Goal: Task Accomplishment & Management: Manage account settings

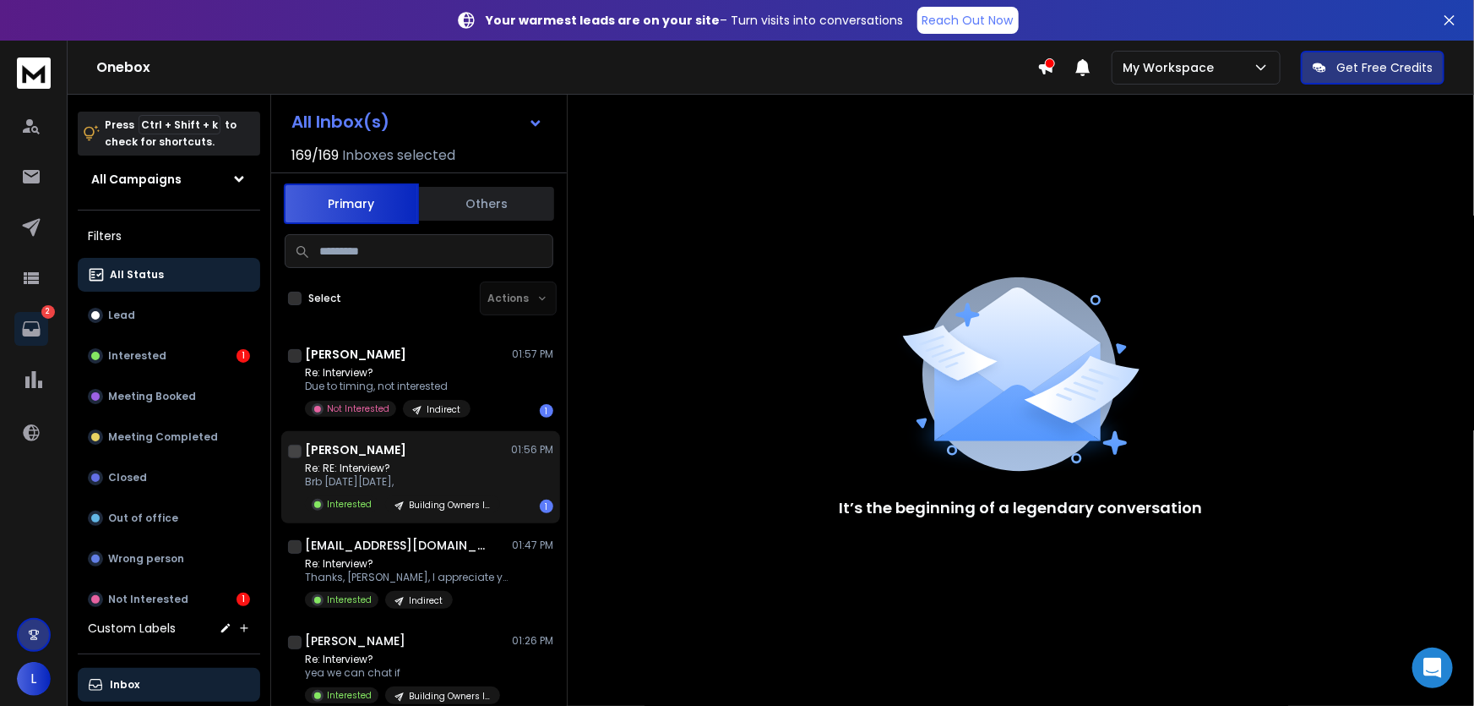
click at [378, 467] on p "Re: RE: Interview?" at bounding box center [402, 468] width 195 height 14
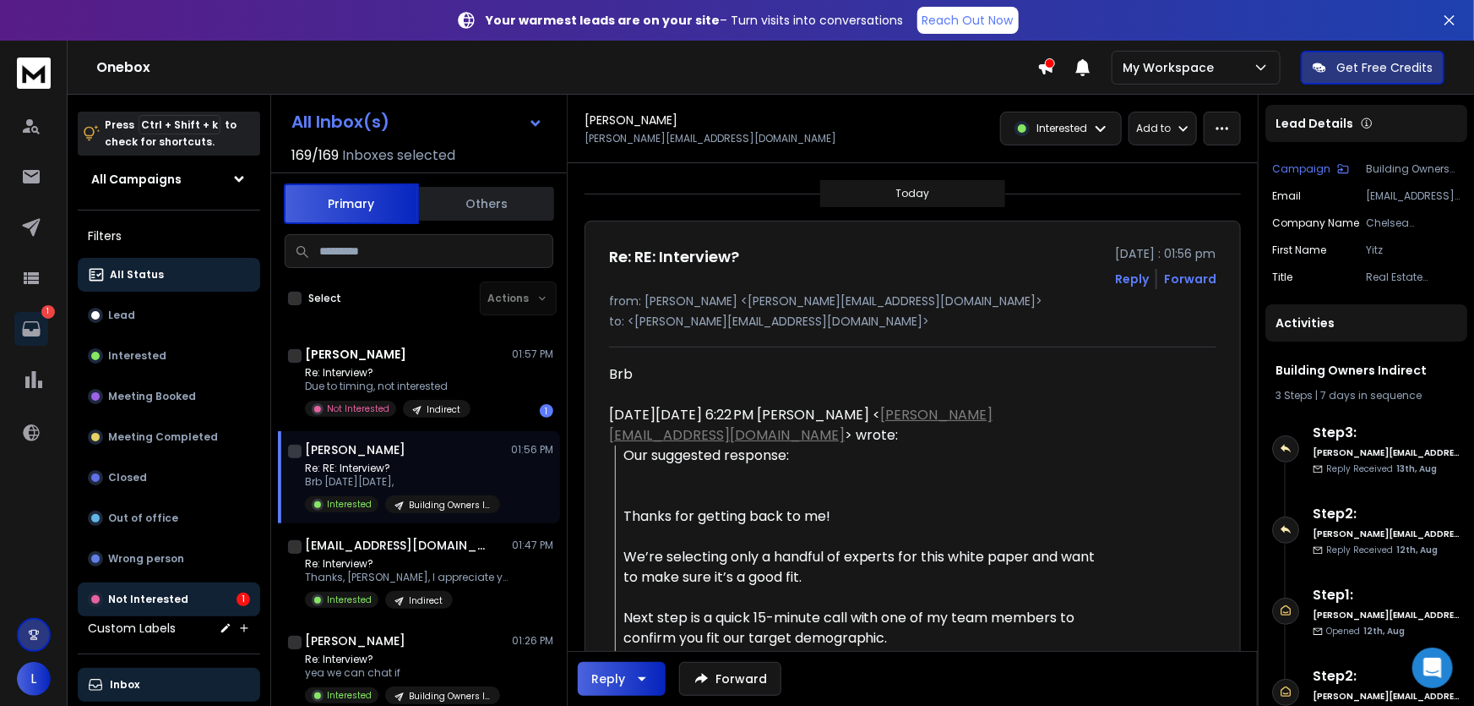
click at [144, 611] on button "Not Interested 1" at bounding box center [169, 599] width 183 height 34
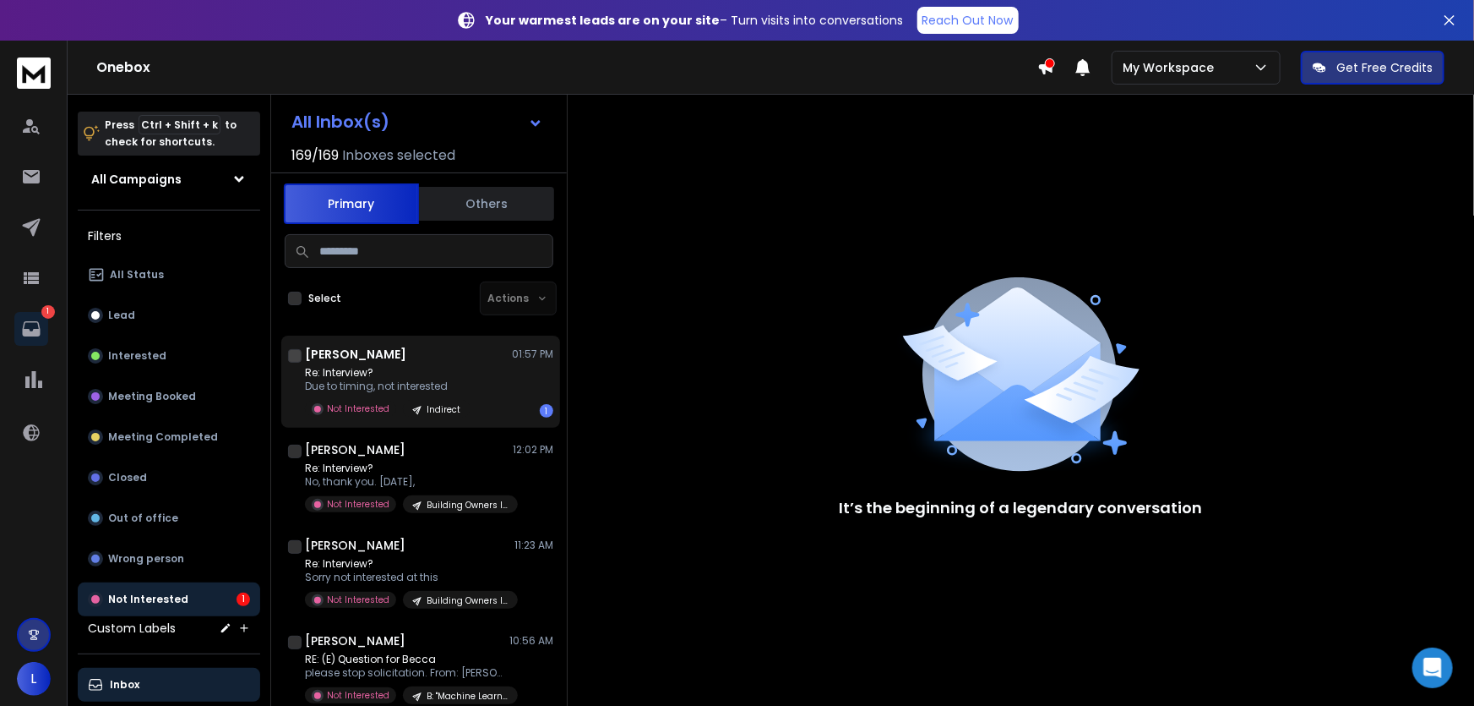
click at [478, 363] on div "Danielle Spieckerman 01:57 PM Re: Interview? Due to timing, not interested Not …" at bounding box center [429, 382] width 248 height 72
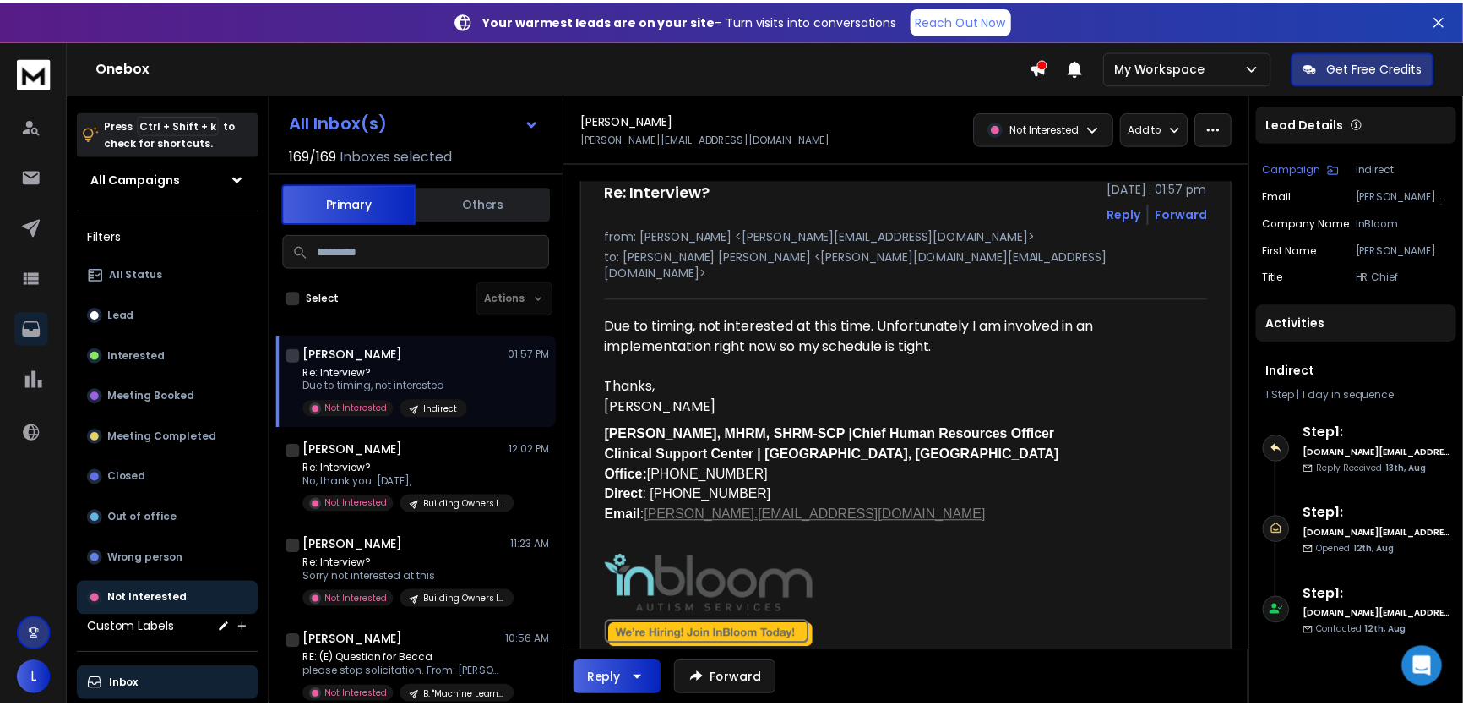
scroll to position [76, 0]
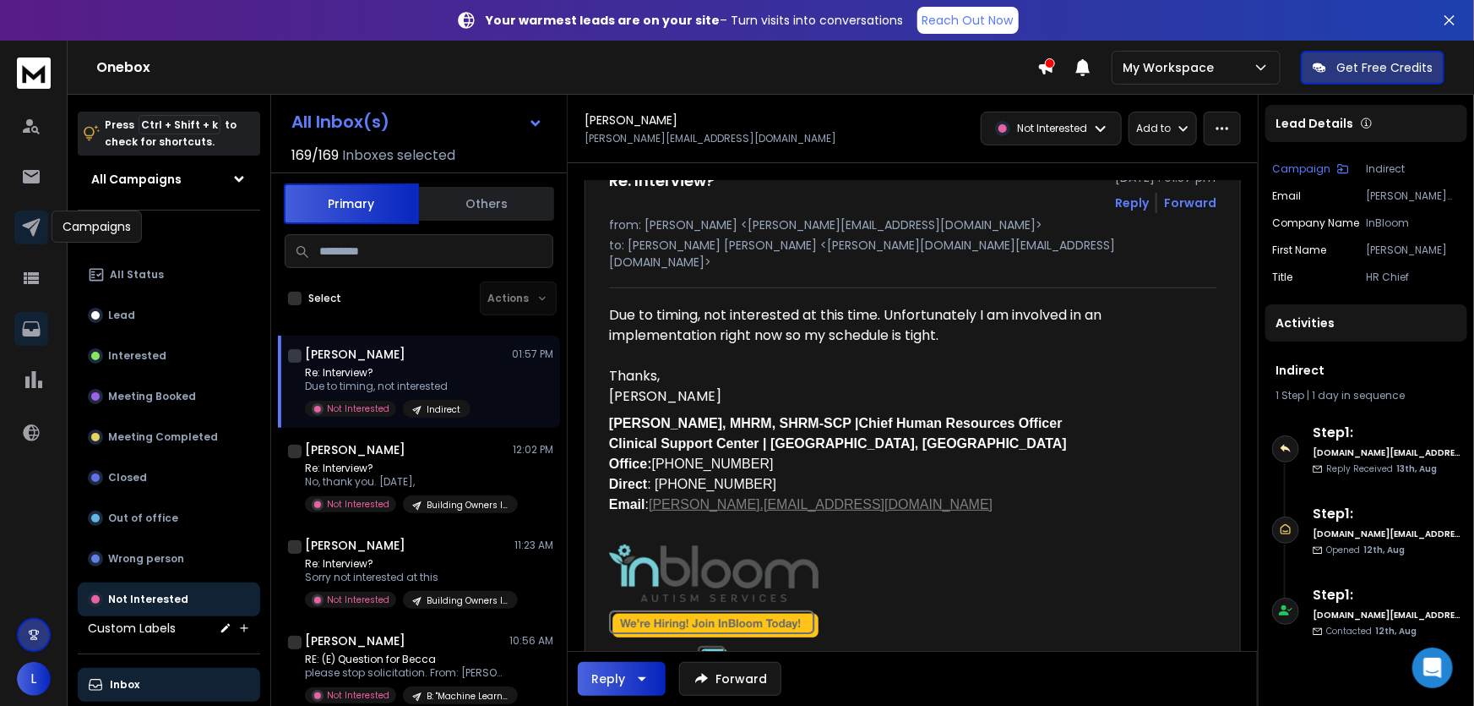
click at [42, 211] on link at bounding box center [31, 227] width 34 height 34
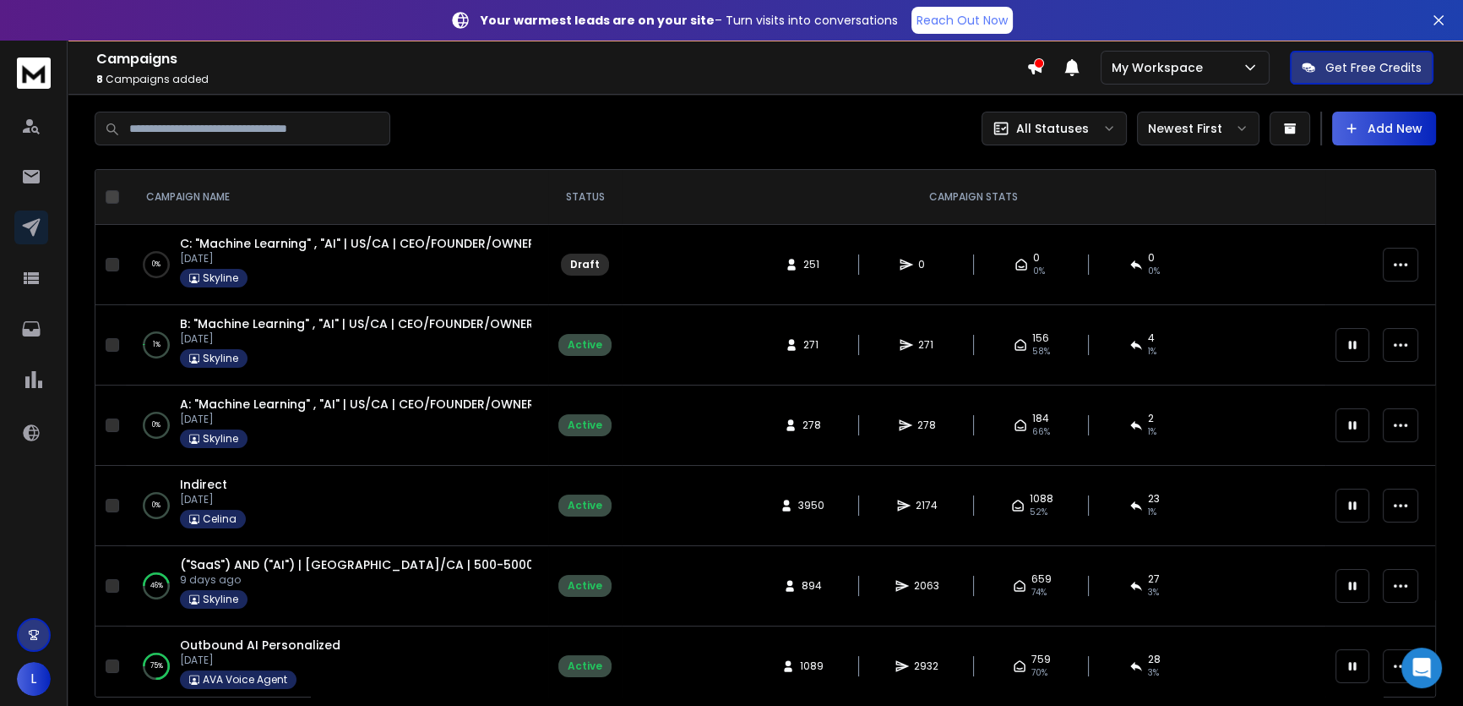
click at [428, 439] on div "Skyline" at bounding box center [356, 438] width 352 height 19
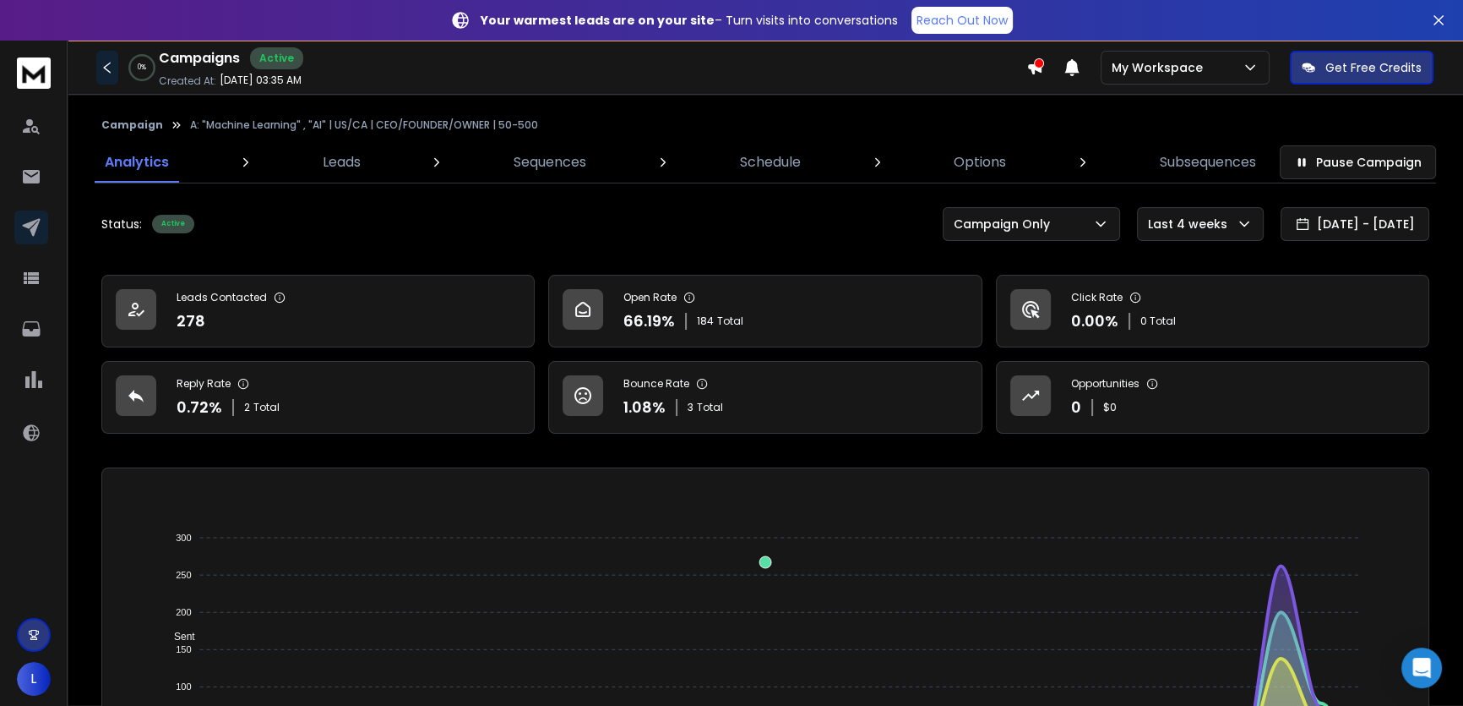
click at [101, 63] on icon at bounding box center [107, 67] width 15 height 15
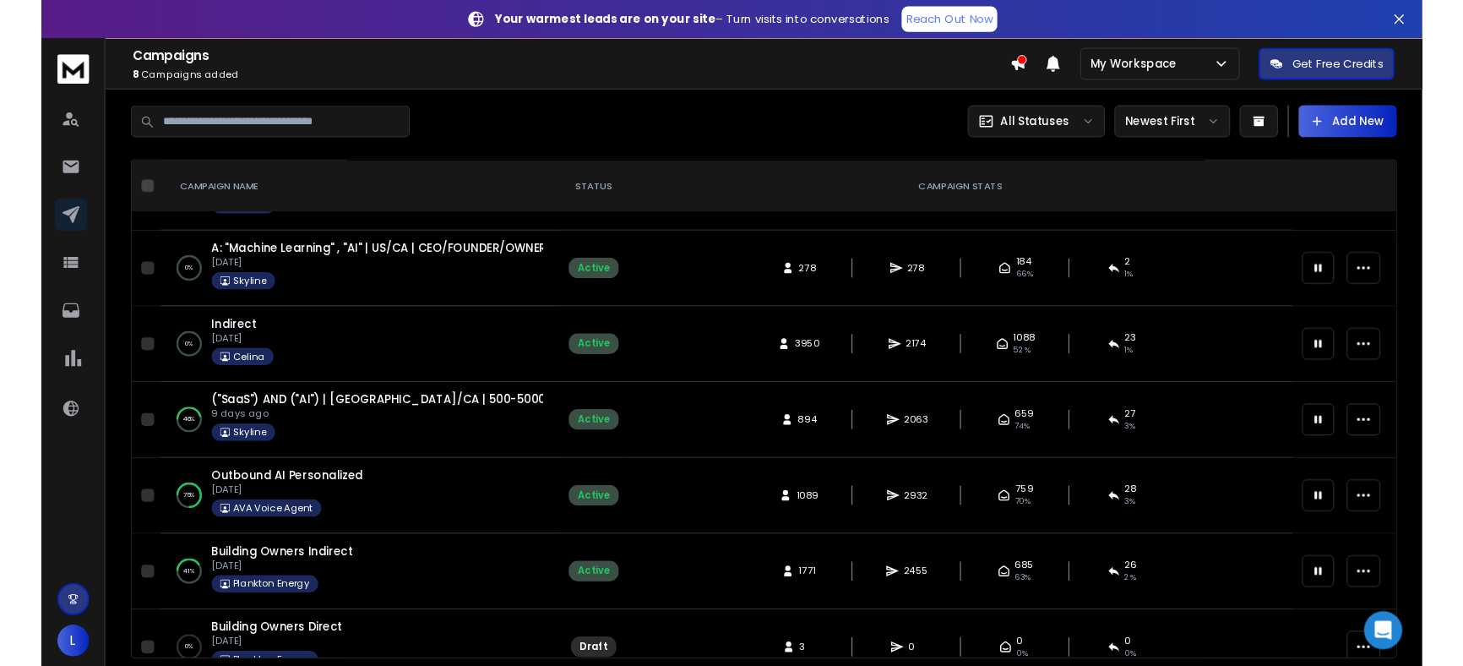
scroll to position [153, 0]
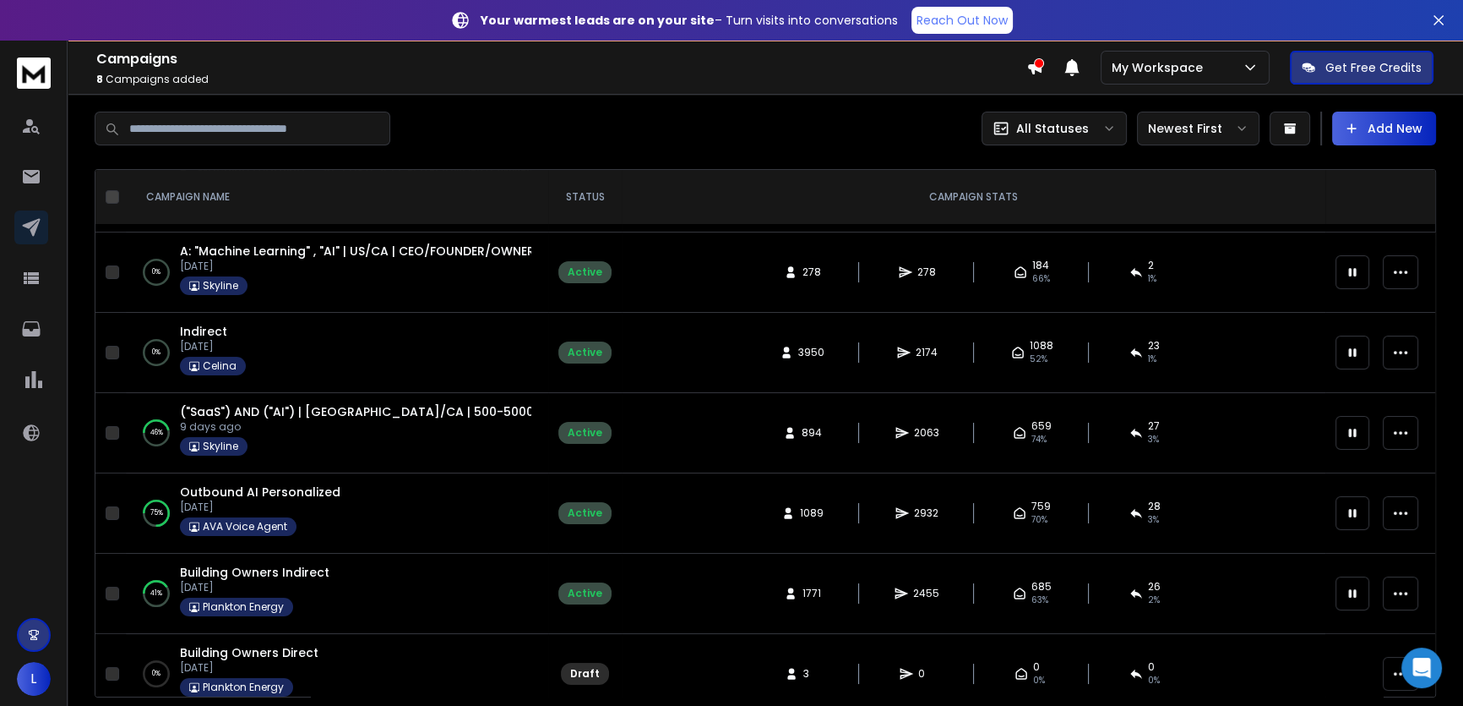
click at [410, 427] on p "9 days ago" at bounding box center [356, 427] width 352 height 14
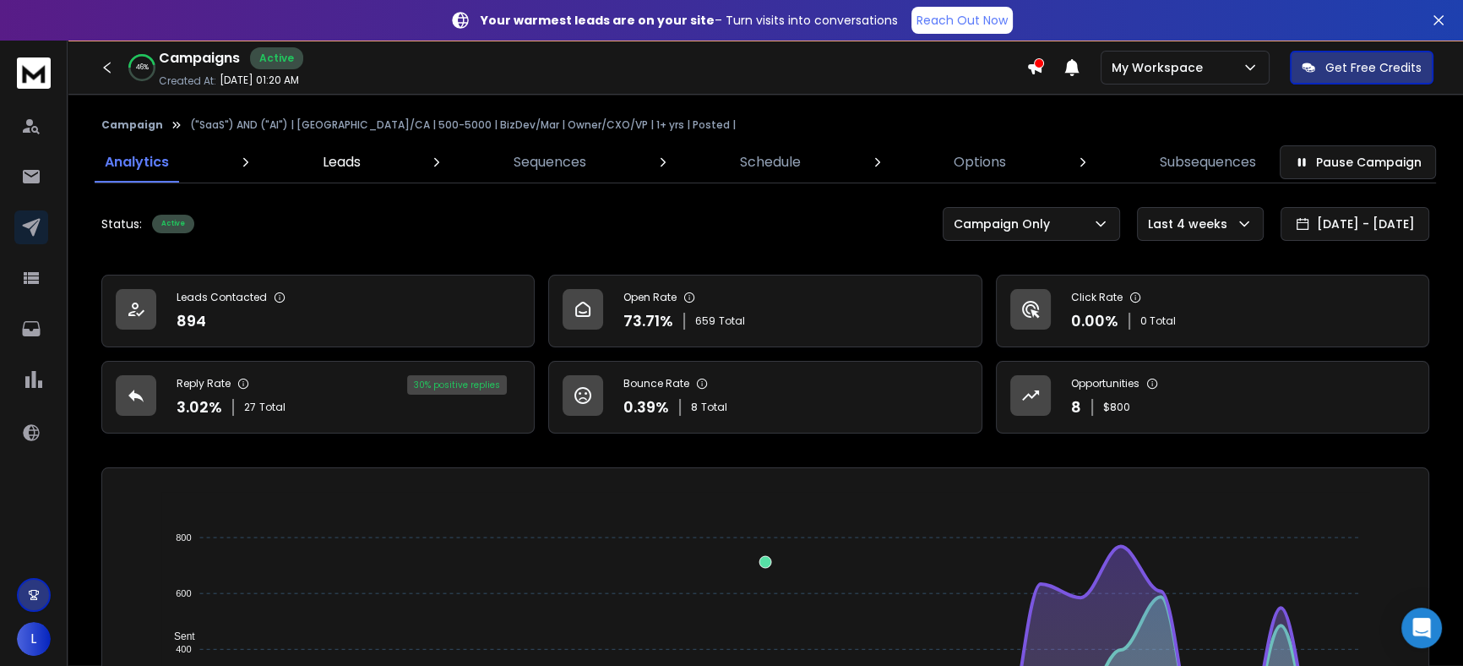
click at [342, 147] on link "Leads" at bounding box center [342, 162] width 58 height 41
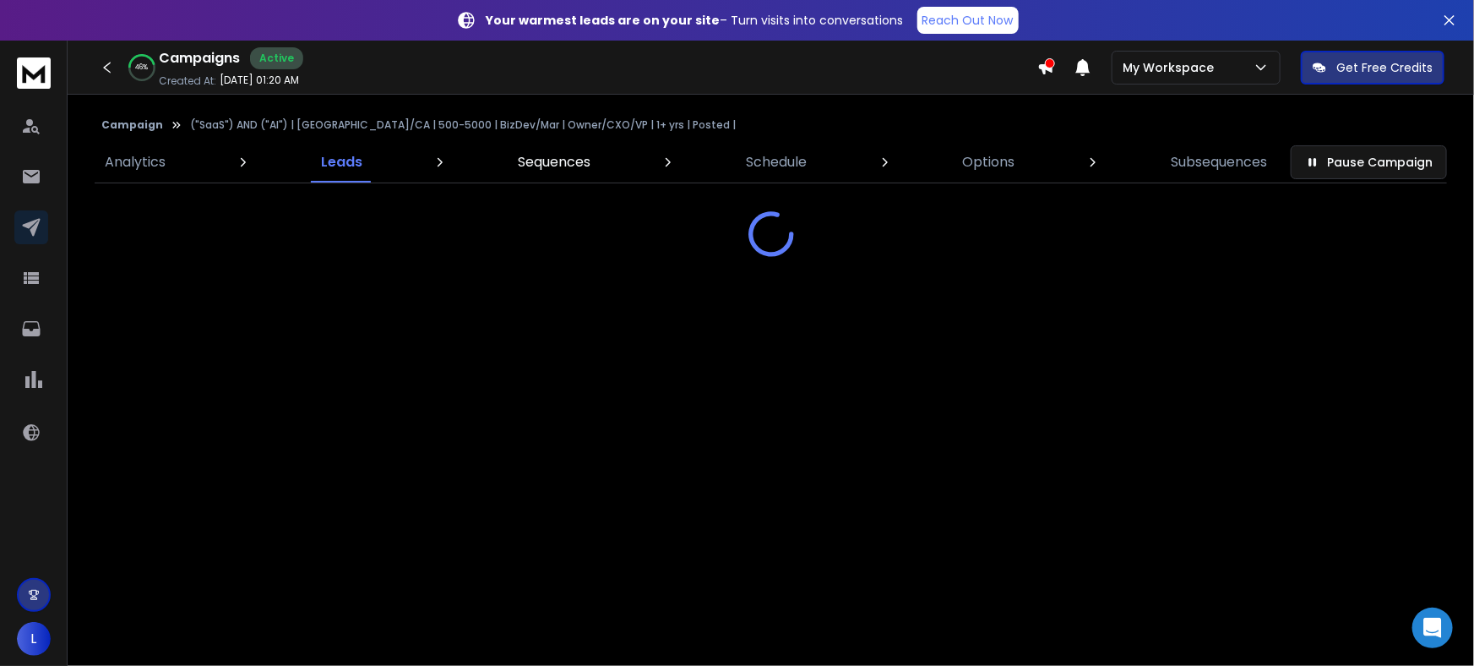
click at [524, 177] on link "Sequences" at bounding box center [554, 162] width 93 height 41
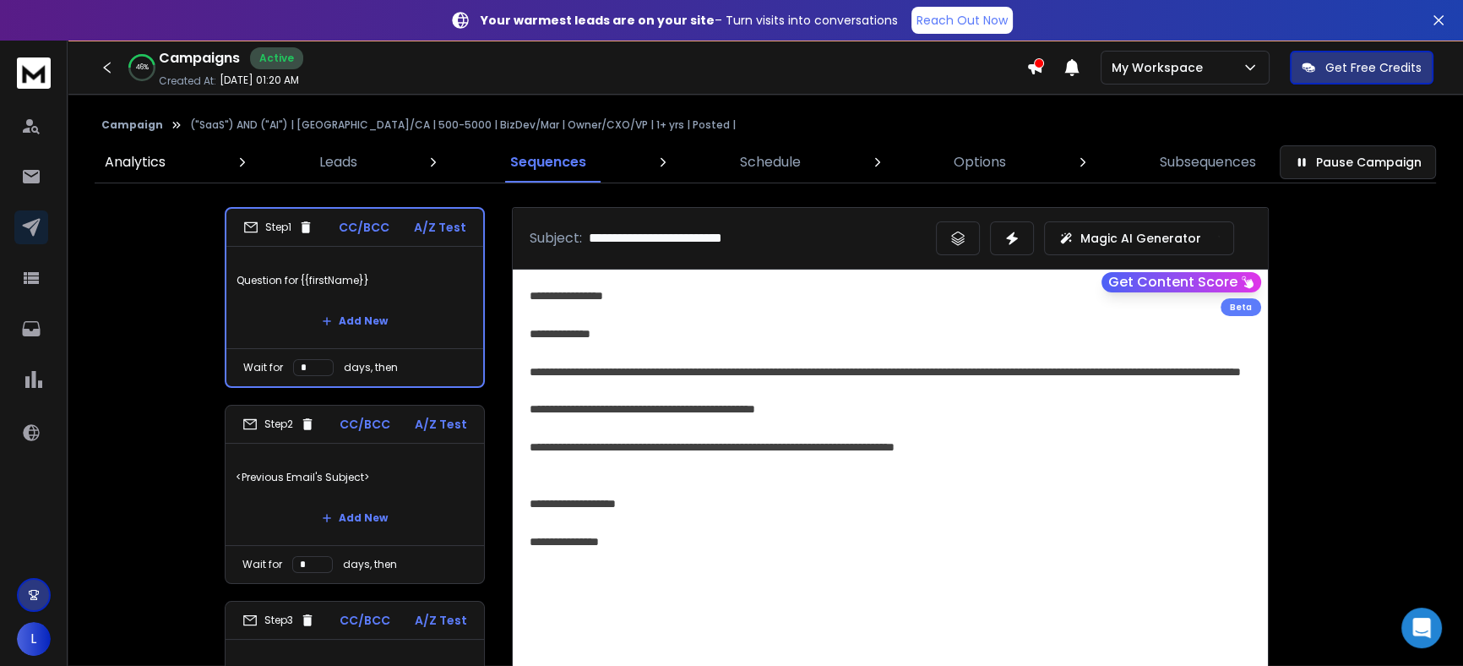
click at [155, 160] on p "Analytics" at bounding box center [135, 162] width 61 height 20
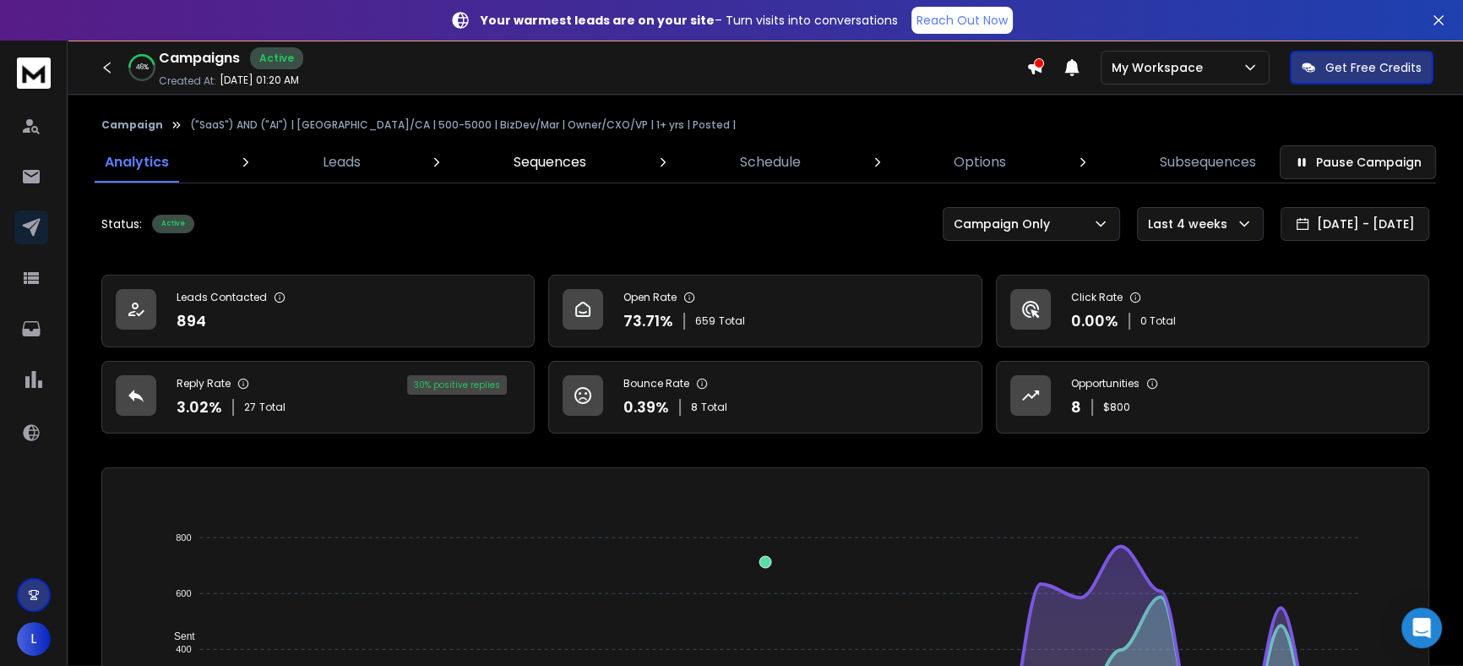
click at [545, 161] on p "Sequences" at bounding box center [550, 162] width 73 height 20
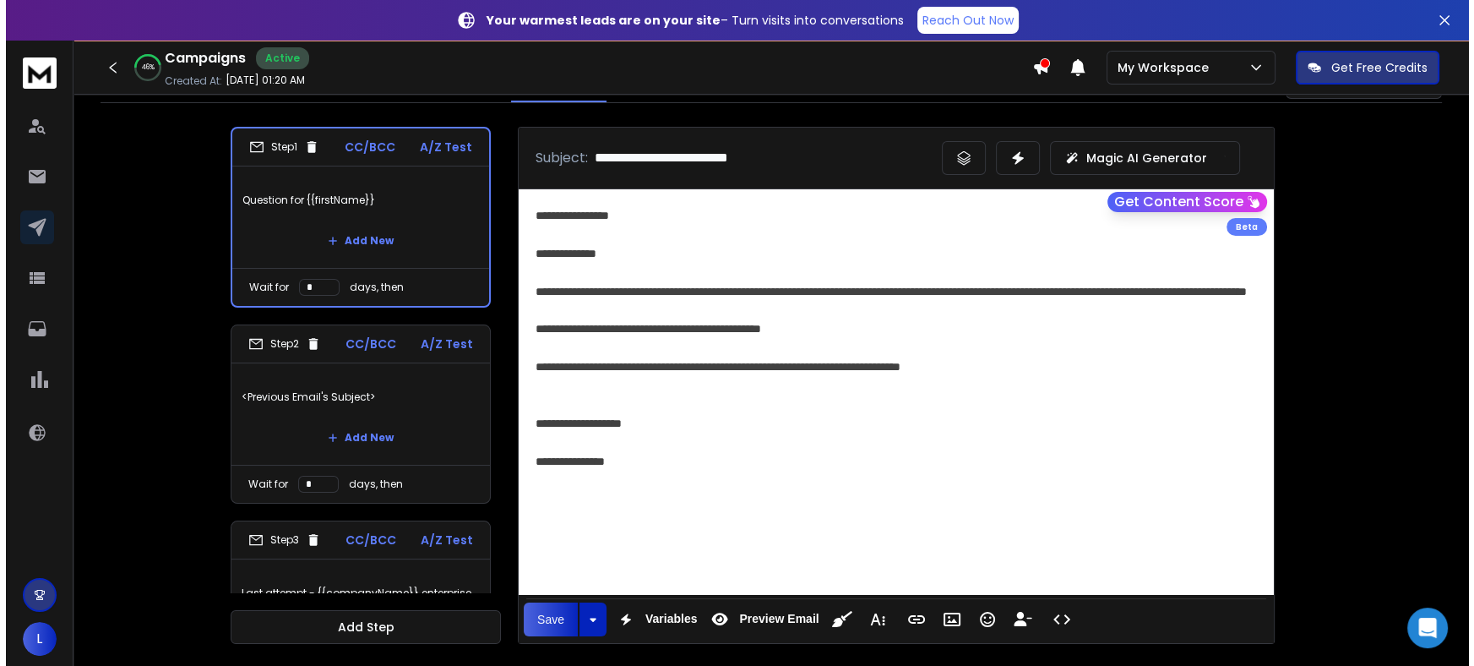
scroll to position [81, 0]
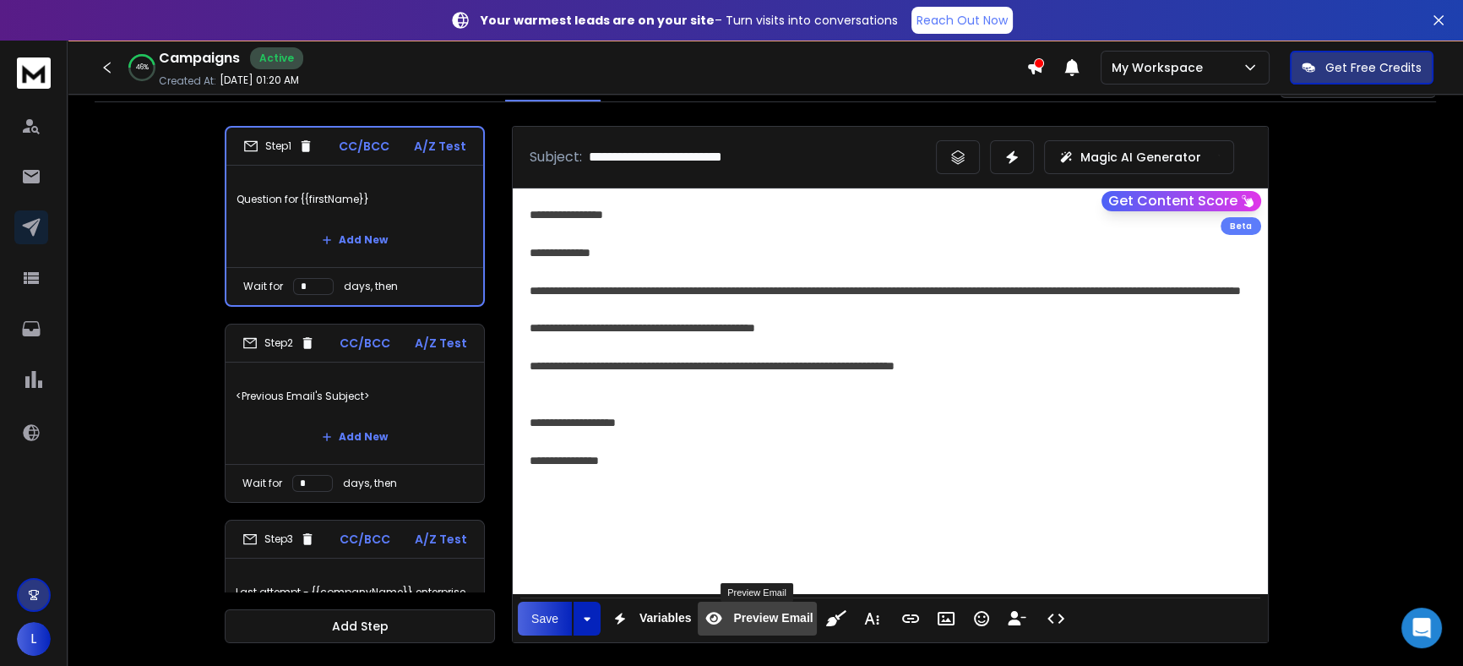
click at [785, 614] on span "Preview Email" at bounding box center [773, 618] width 86 height 14
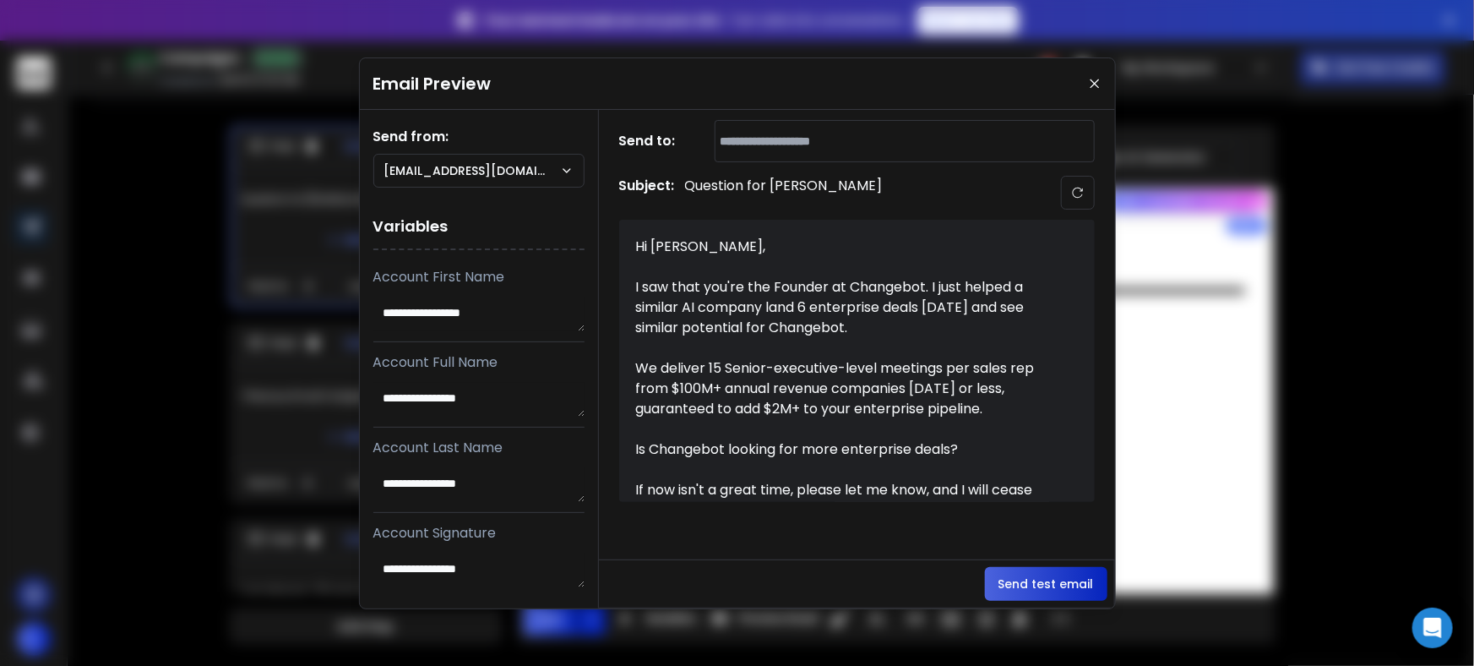
drag, startPoint x: 896, startPoint y: 326, endPoint x: 684, endPoint y: 302, distance: 212.7
click at [684, 302] on div "Hi Brian, I saw that you're the Founder at Changebot. I just helped a similar A…" at bounding box center [847, 379] width 422 height 284
click at [685, 303] on div "Hi Brian, I saw that you're the Founder at Changebot. I just helped a similar A…" at bounding box center [847, 379] width 422 height 284
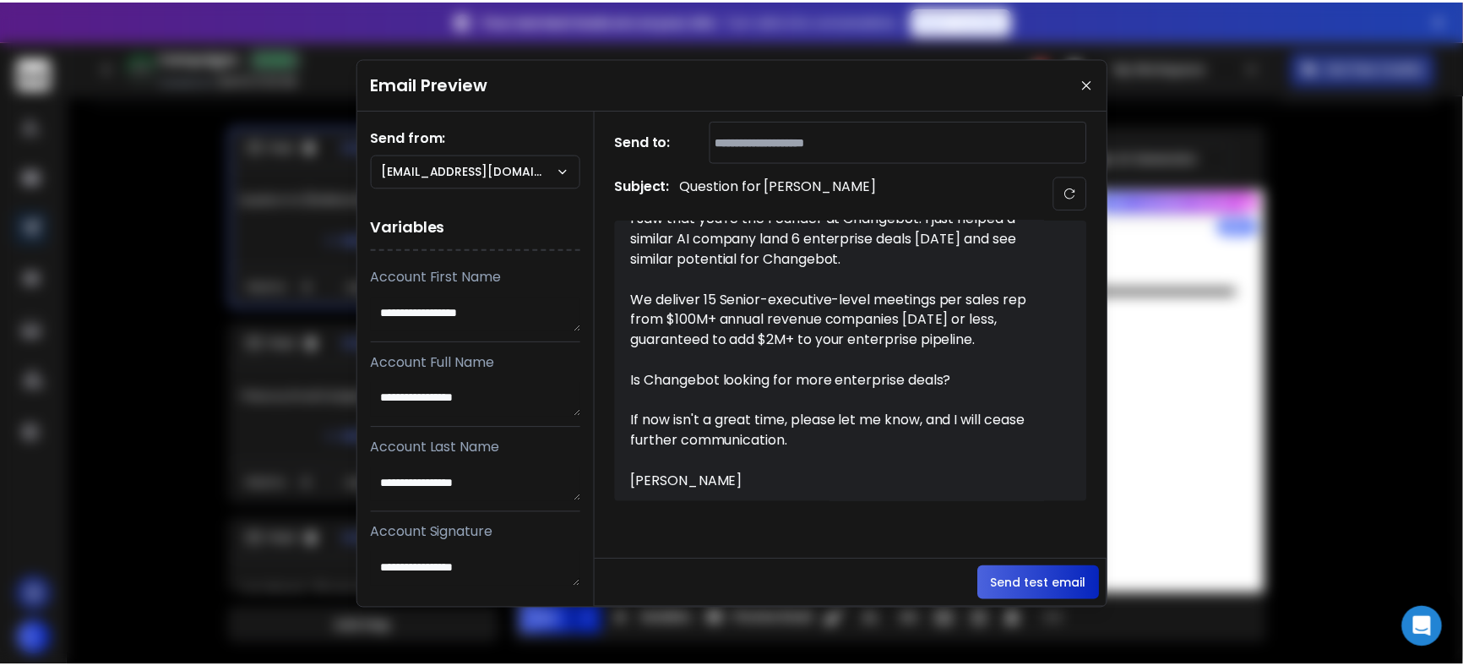
scroll to position [76, 0]
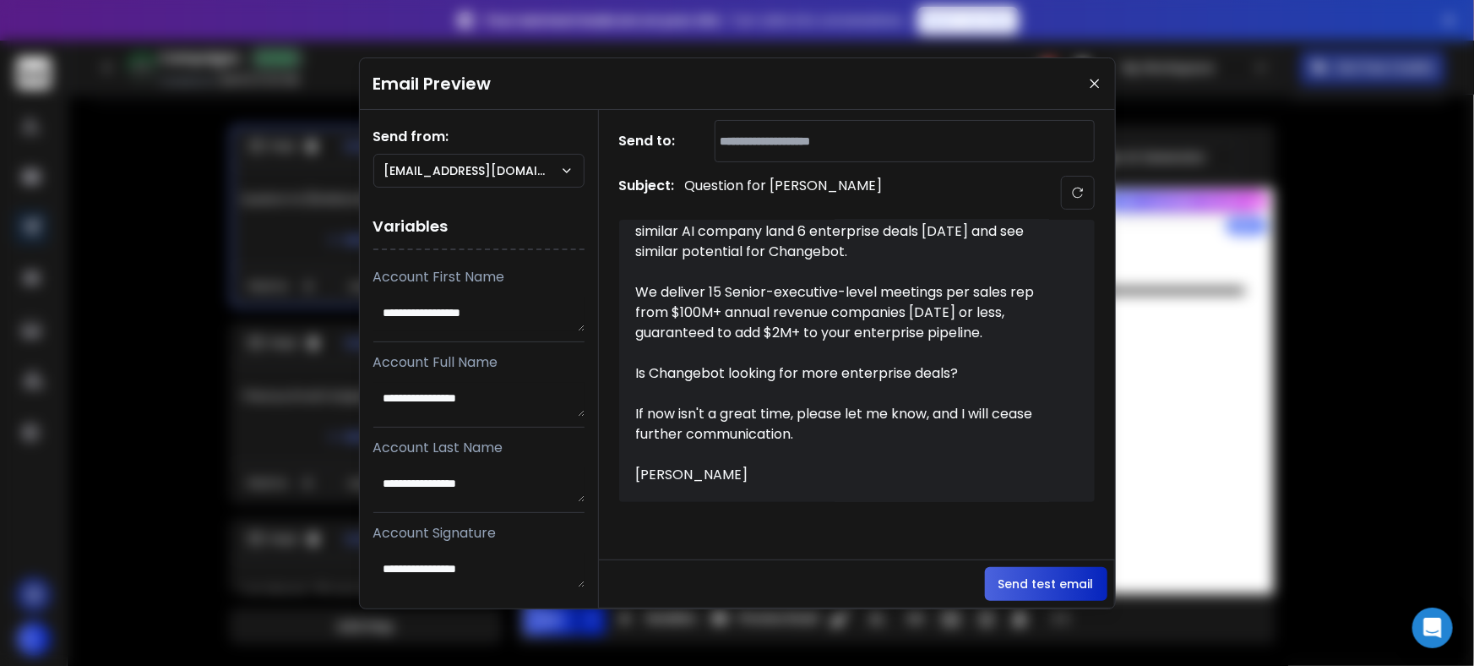
click at [1093, 81] on icon at bounding box center [1094, 83] width 9 height 9
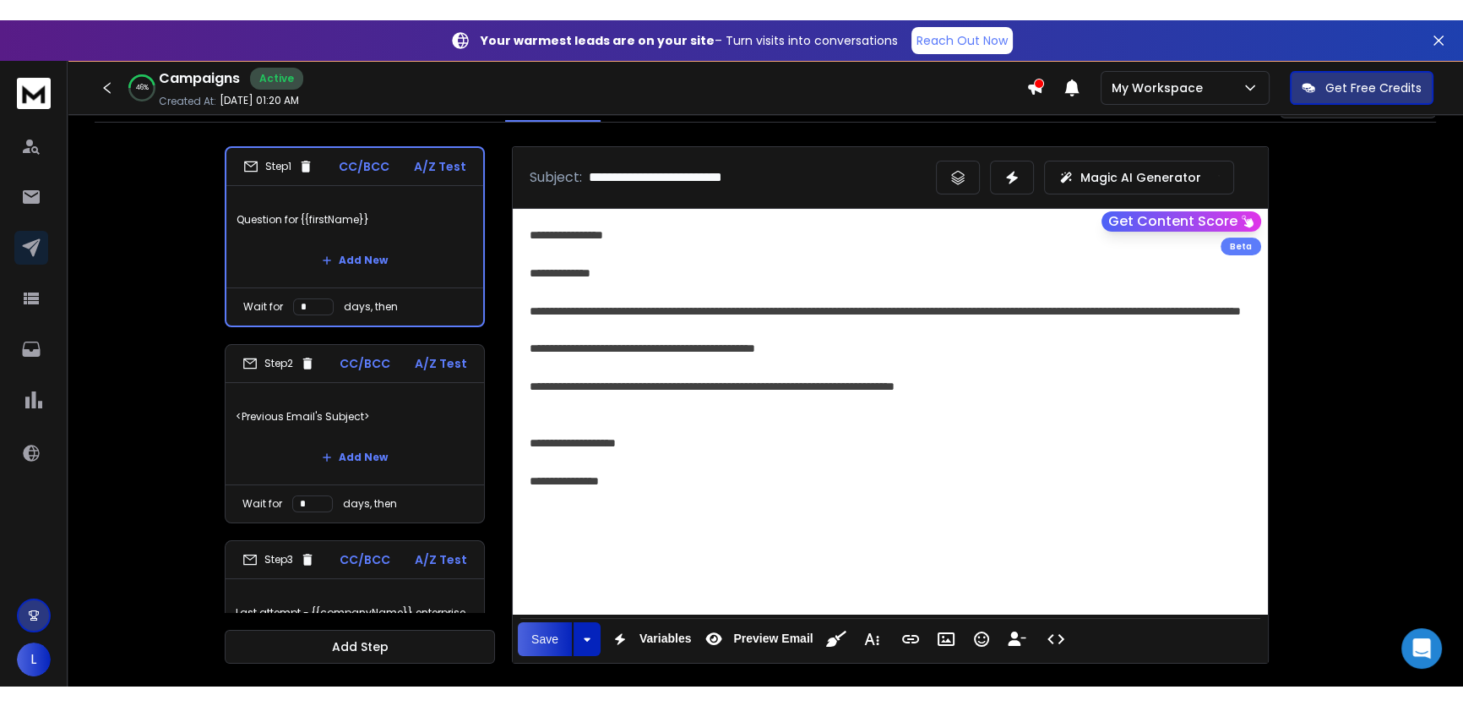
scroll to position [68, 0]
